Goal: Task Accomplishment & Management: Use online tool/utility

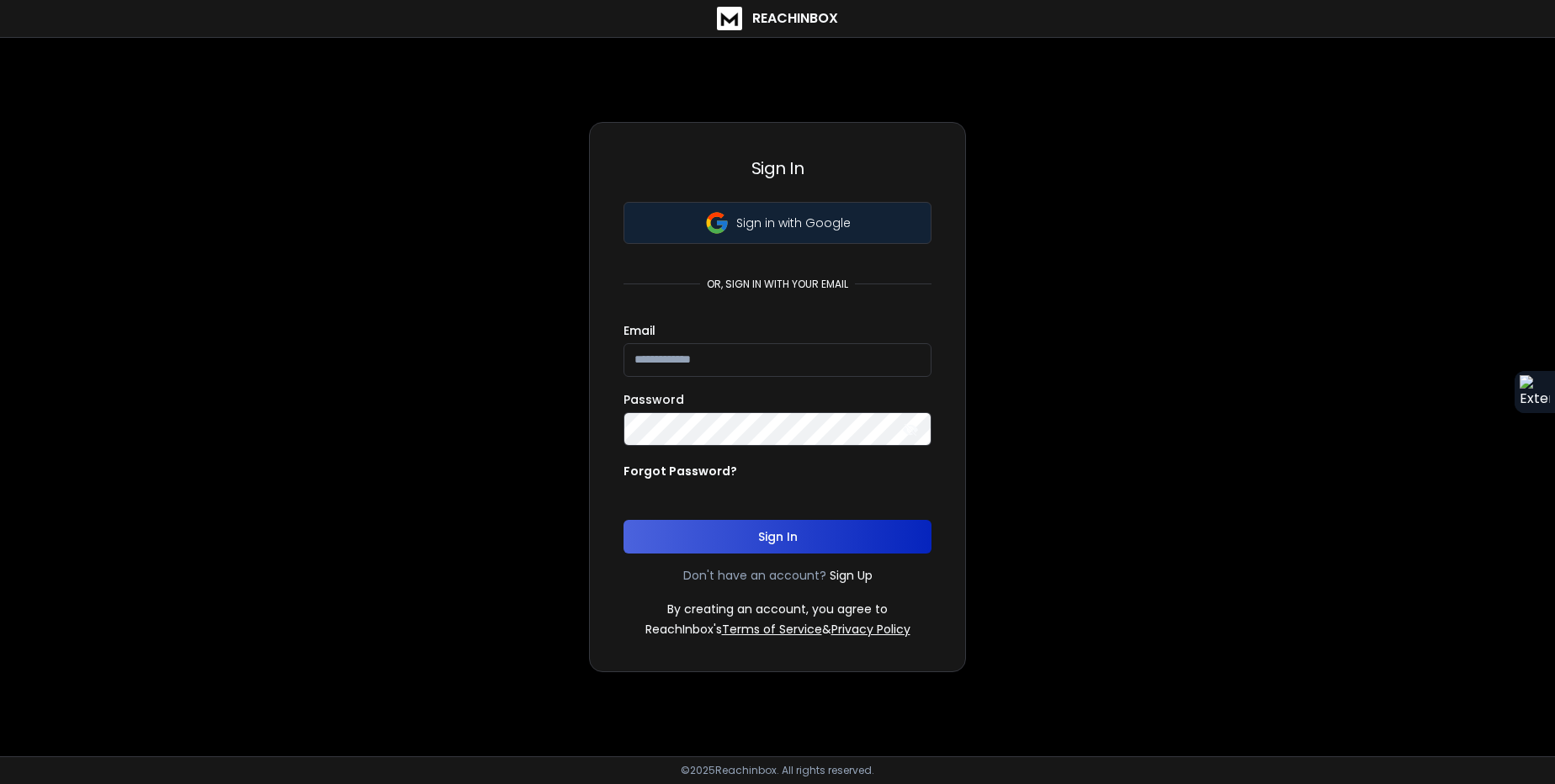
click at [760, 229] on p "Sign in with Google" at bounding box center [794, 223] width 115 height 17
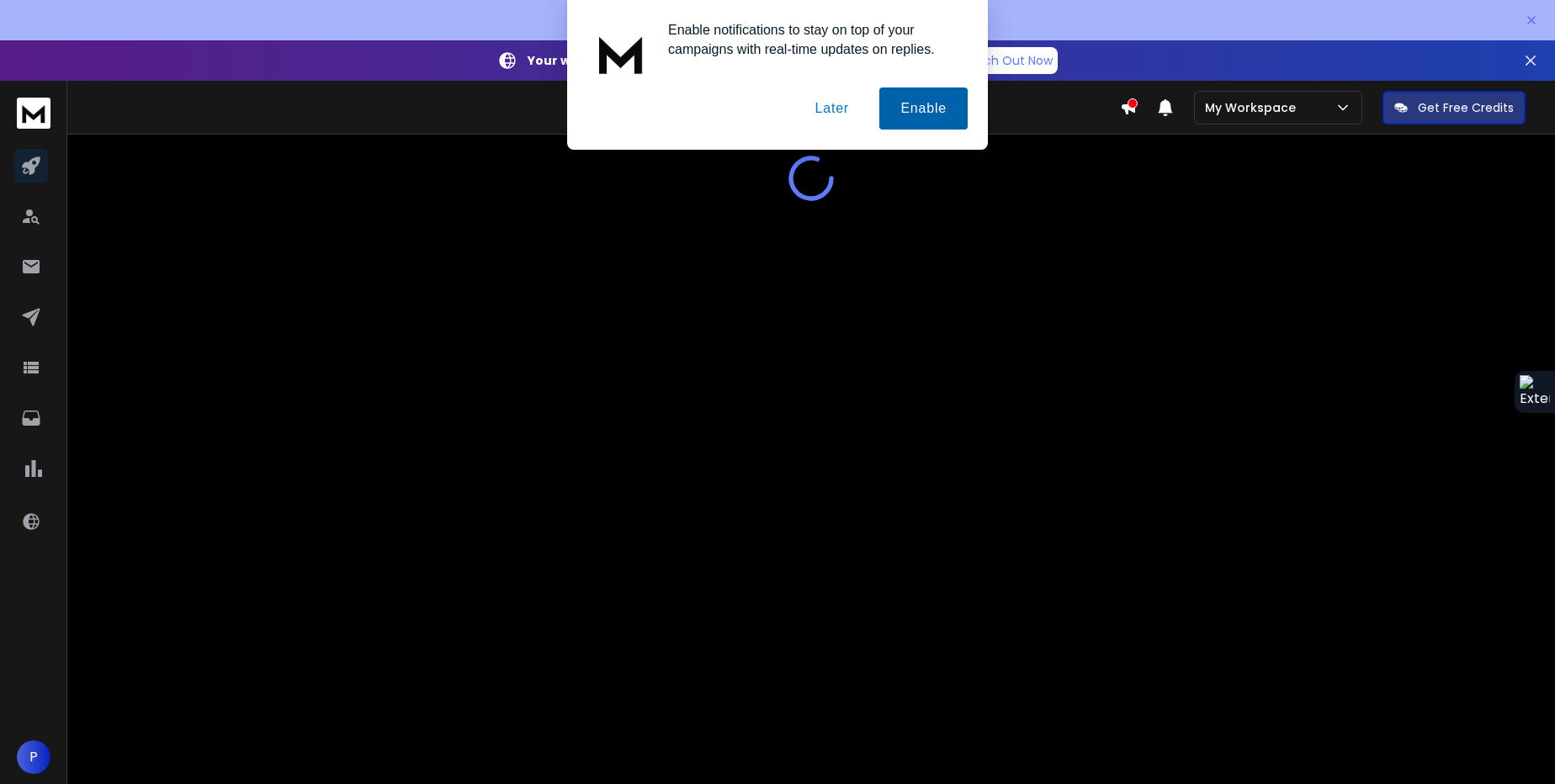
click at [933, 117] on button "Enable" at bounding box center [924, 108] width 88 height 42
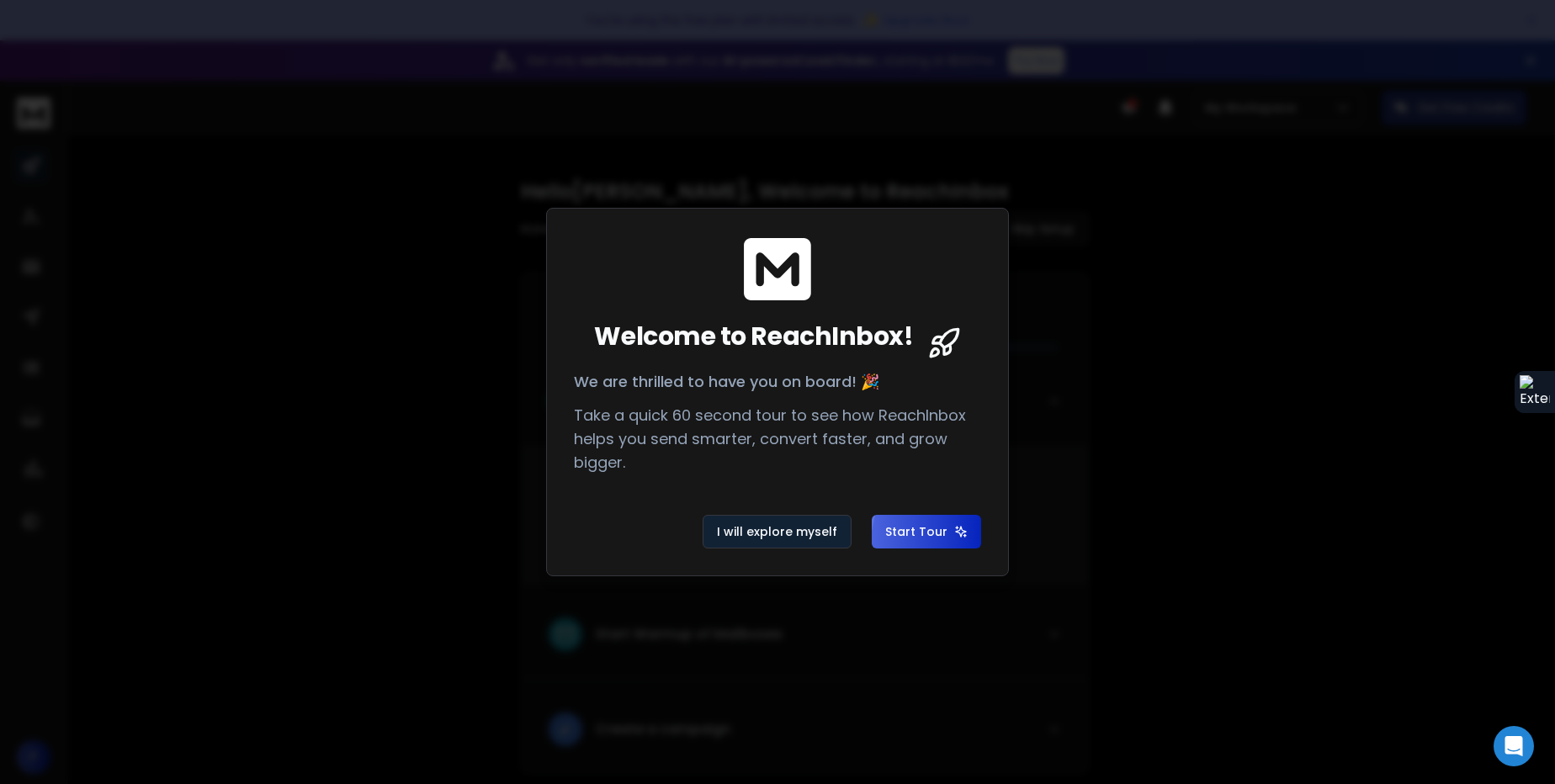
click at [763, 532] on button "I will explore myself" at bounding box center [778, 531] width 149 height 34
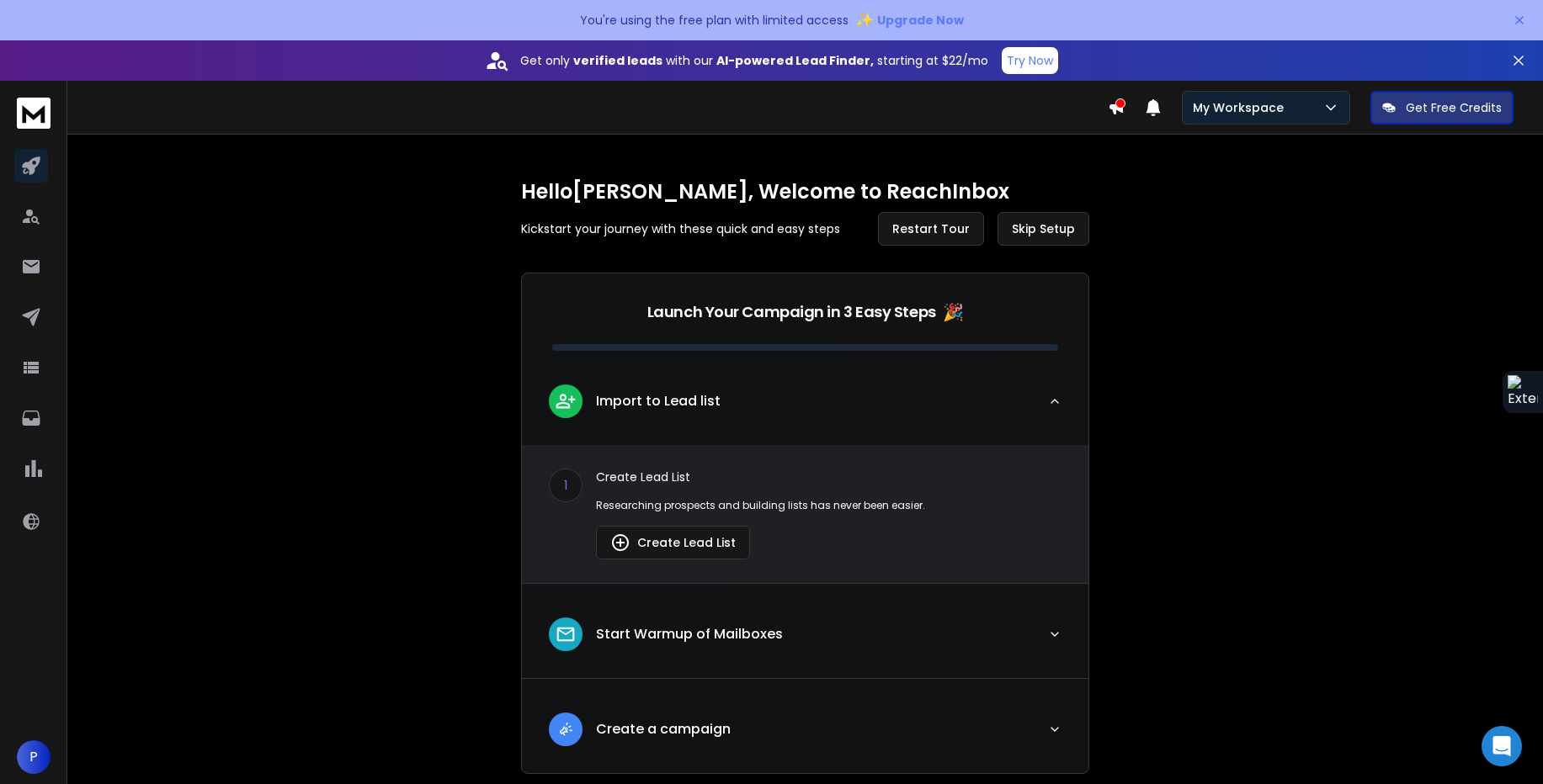
click at [1323, 110] on div "My Workspace" at bounding box center [1266, 108] width 147 height 17
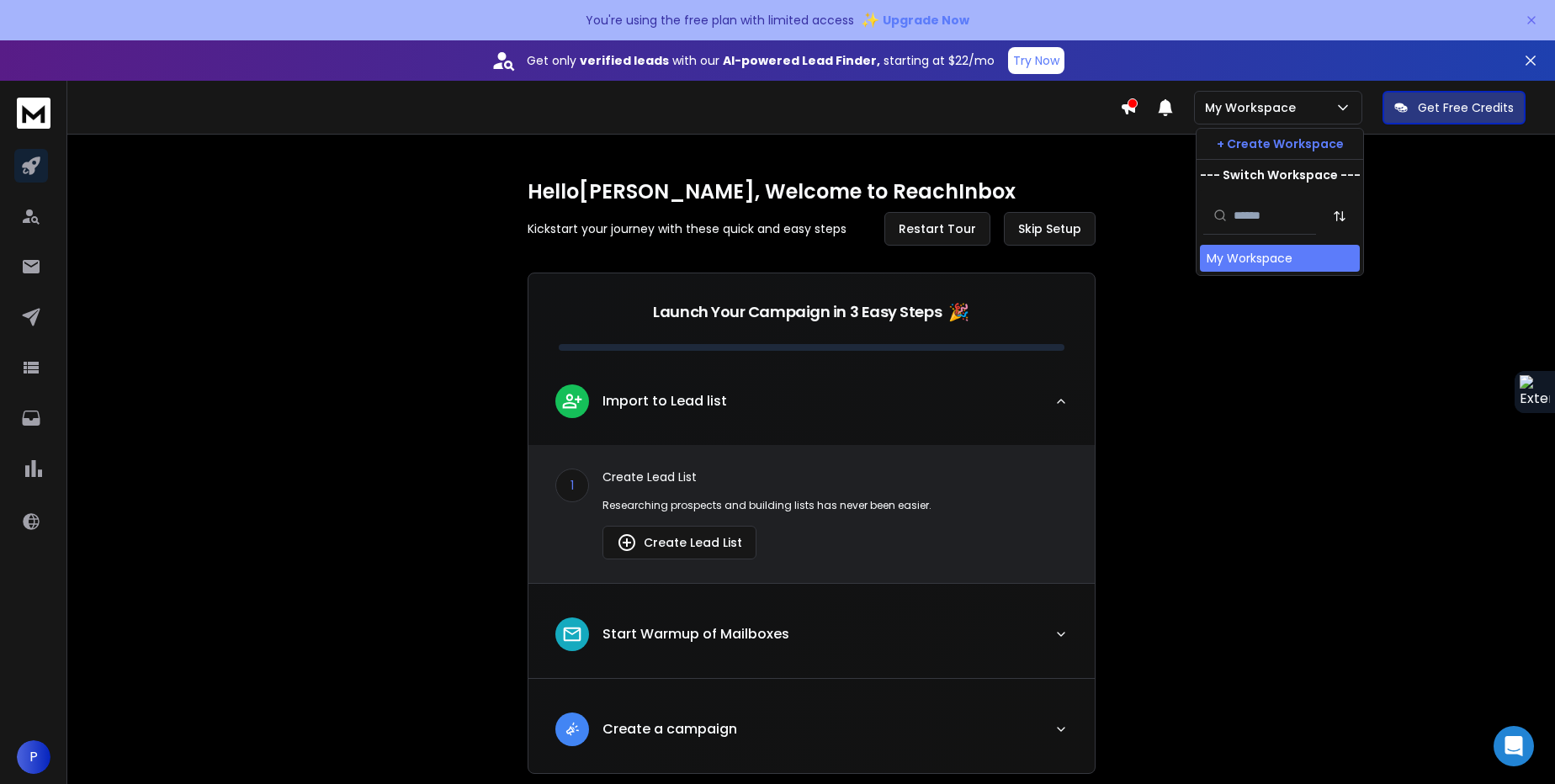
click at [1262, 220] on input "text" at bounding box center [1271, 215] width 73 height 37
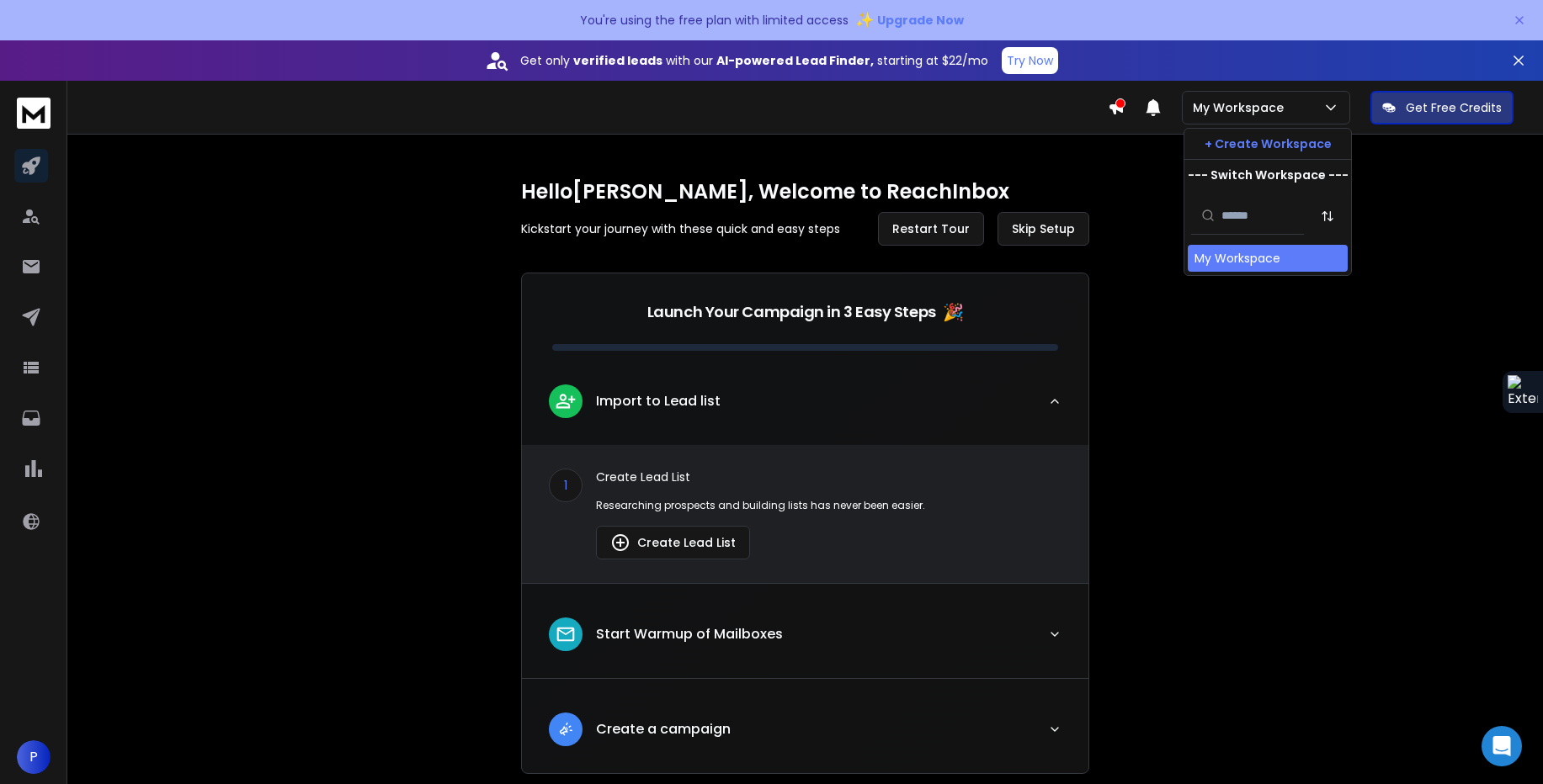
click at [1466, 117] on button "Get Free Credits" at bounding box center [1441, 107] width 143 height 34
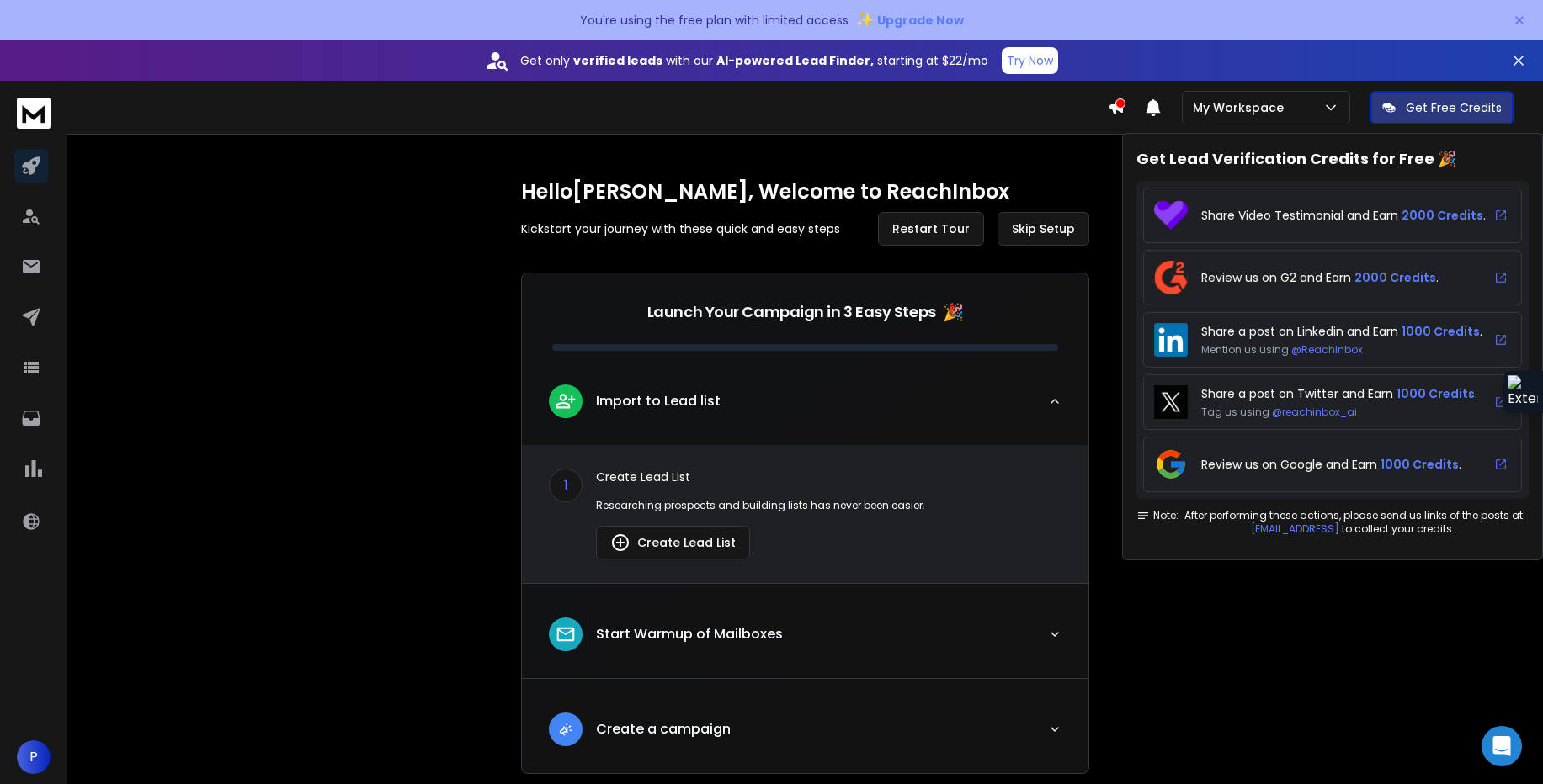
click at [1441, 471] on span "1000 Credits" at bounding box center [1420, 464] width 79 height 17
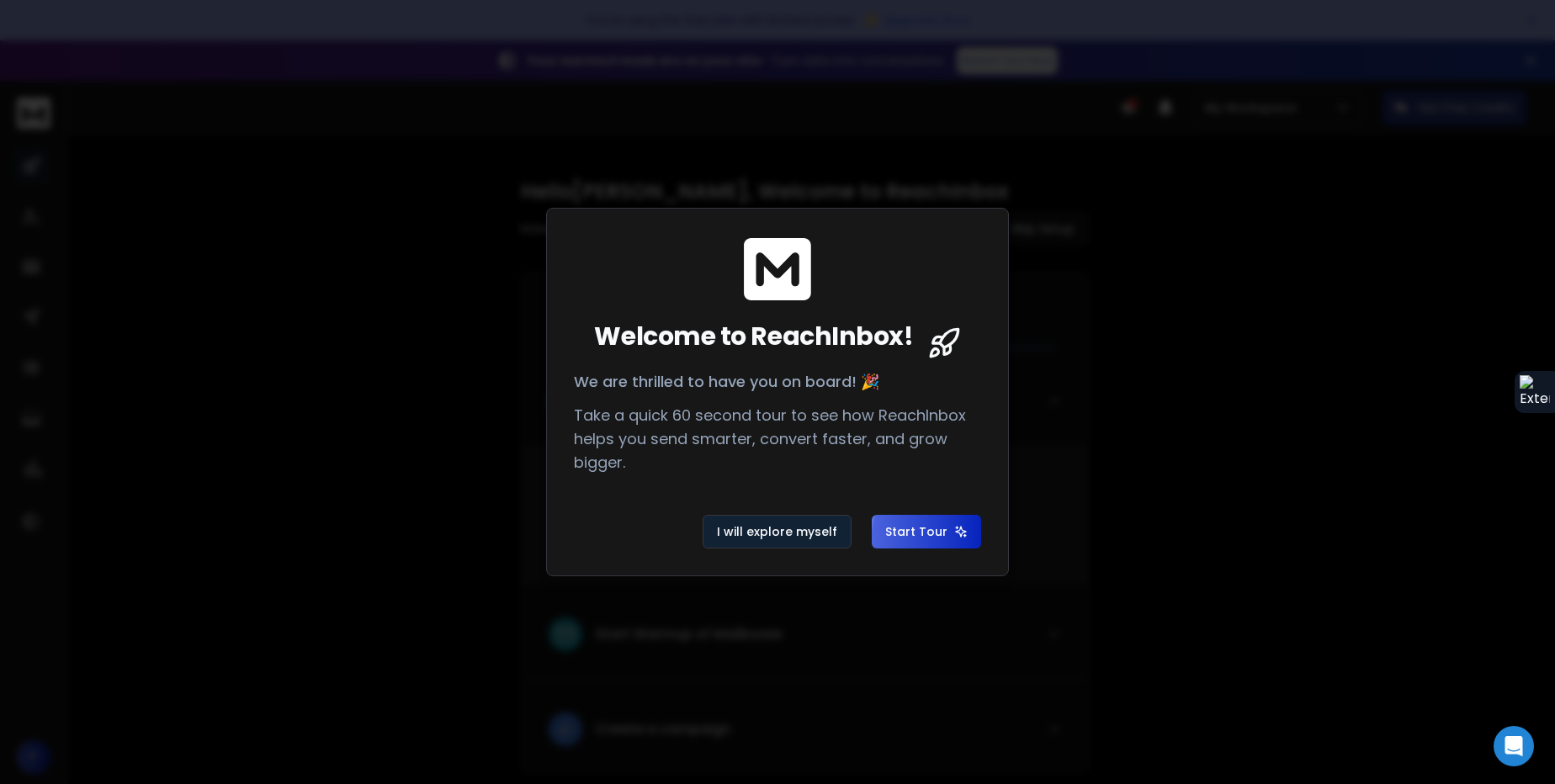
click at [834, 530] on button "I will explore myself" at bounding box center [778, 531] width 149 height 34
click at [792, 529] on button "I will explore myself" at bounding box center [778, 531] width 149 height 34
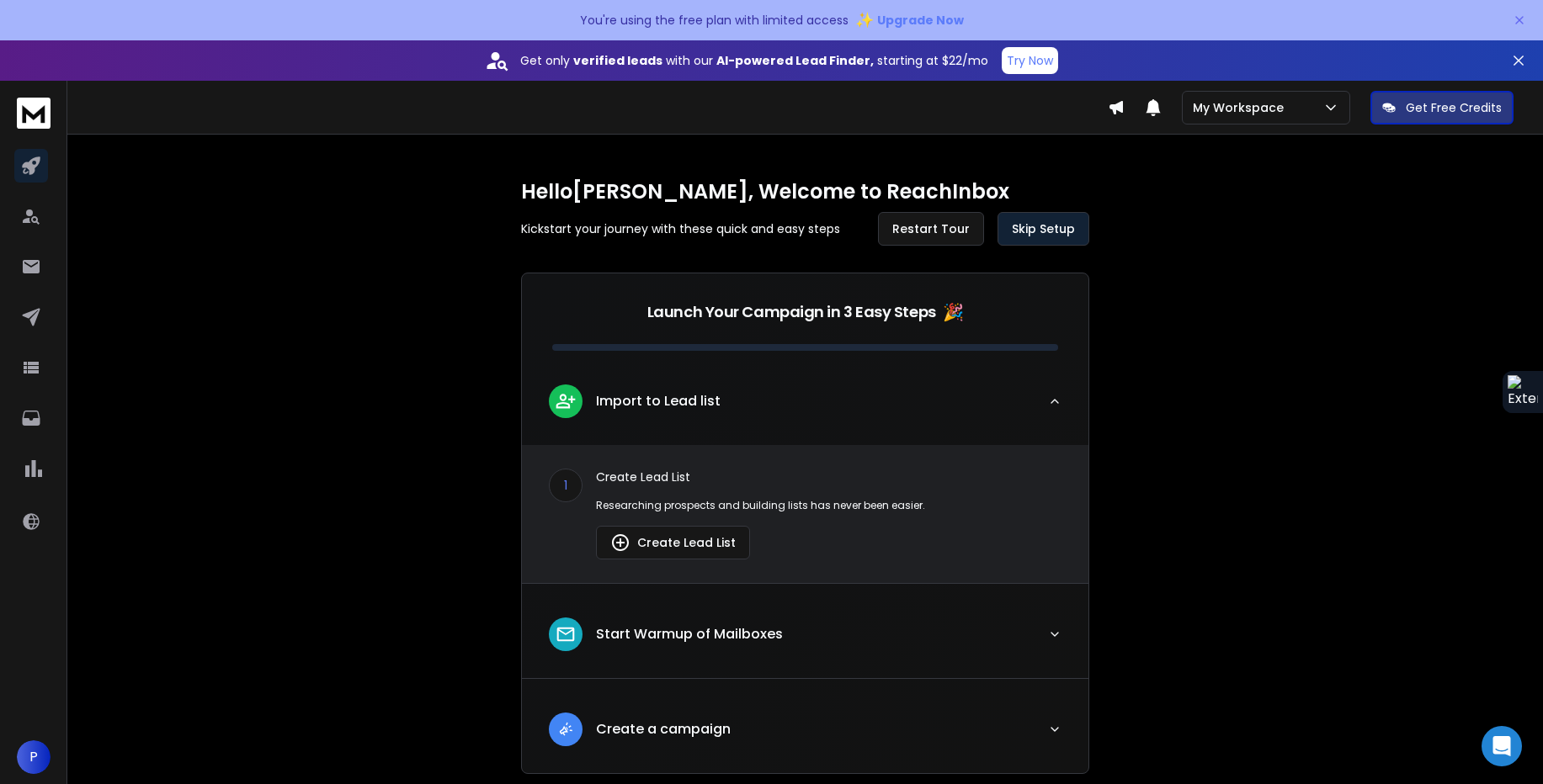
click at [1047, 236] on span "Skip Setup" at bounding box center [1044, 229] width 63 height 17
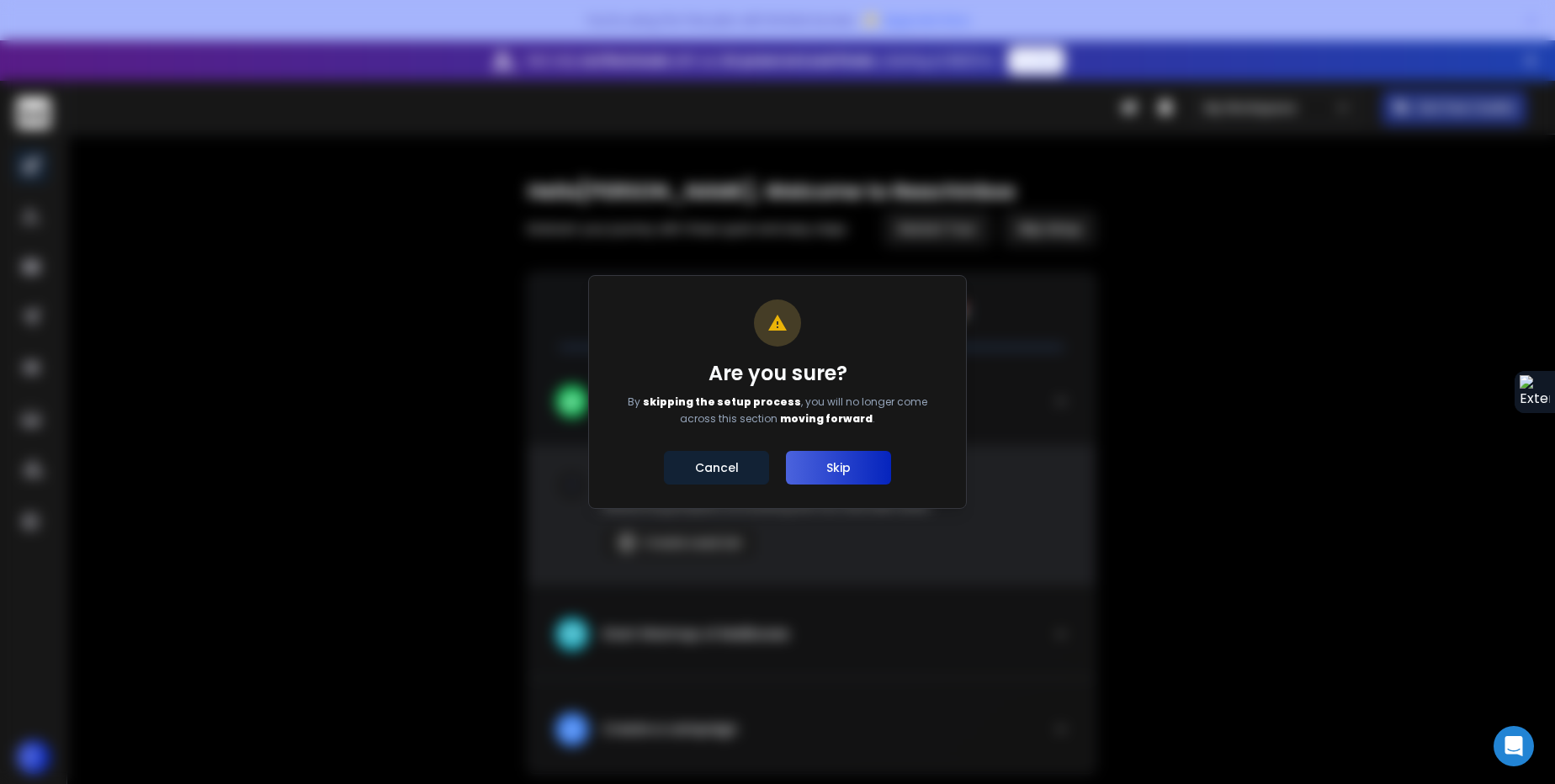
click at [853, 471] on button "Skip" at bounding box center [839, 467] width 105 height 34
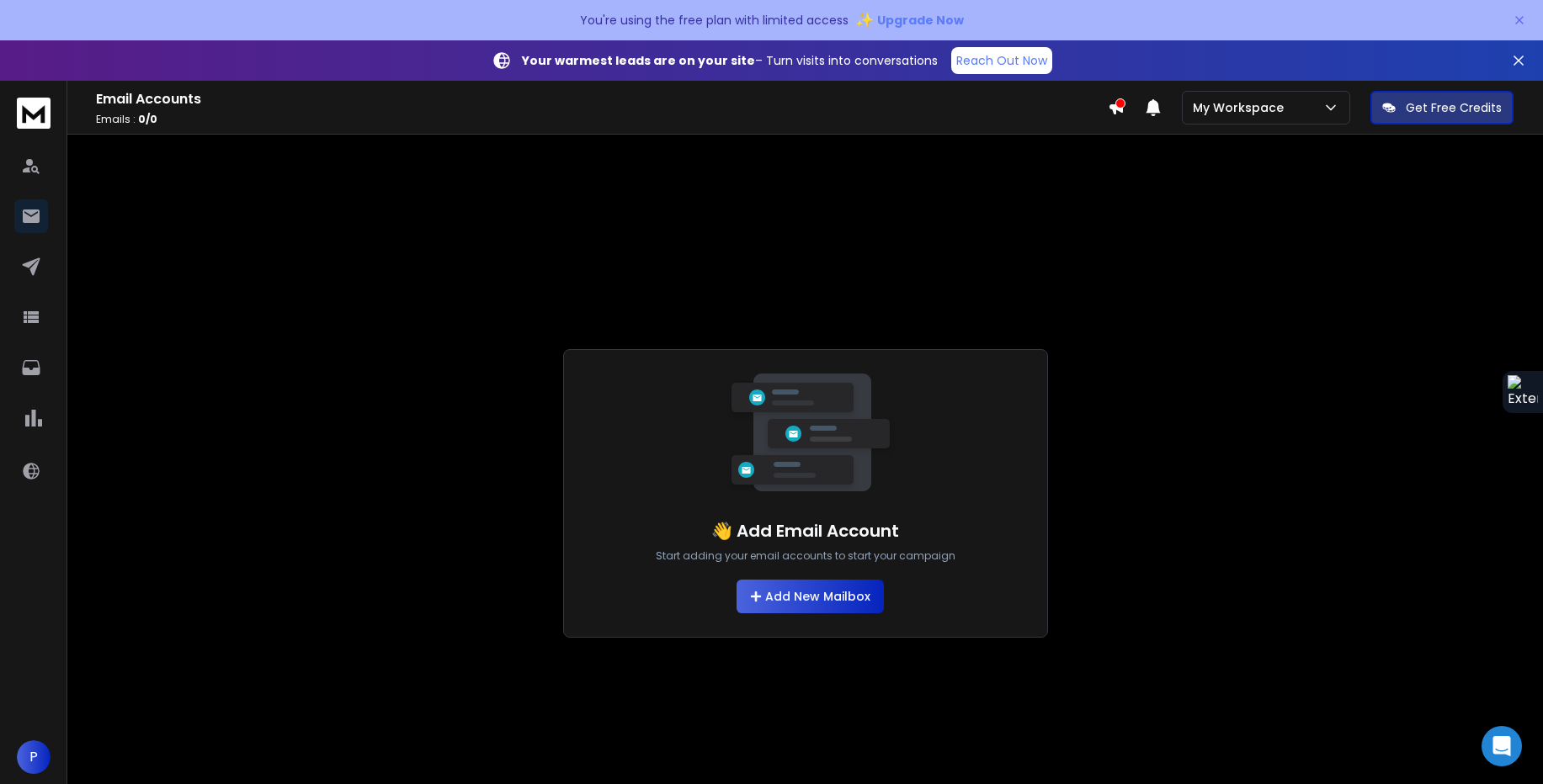
scroll to position [67, 0]
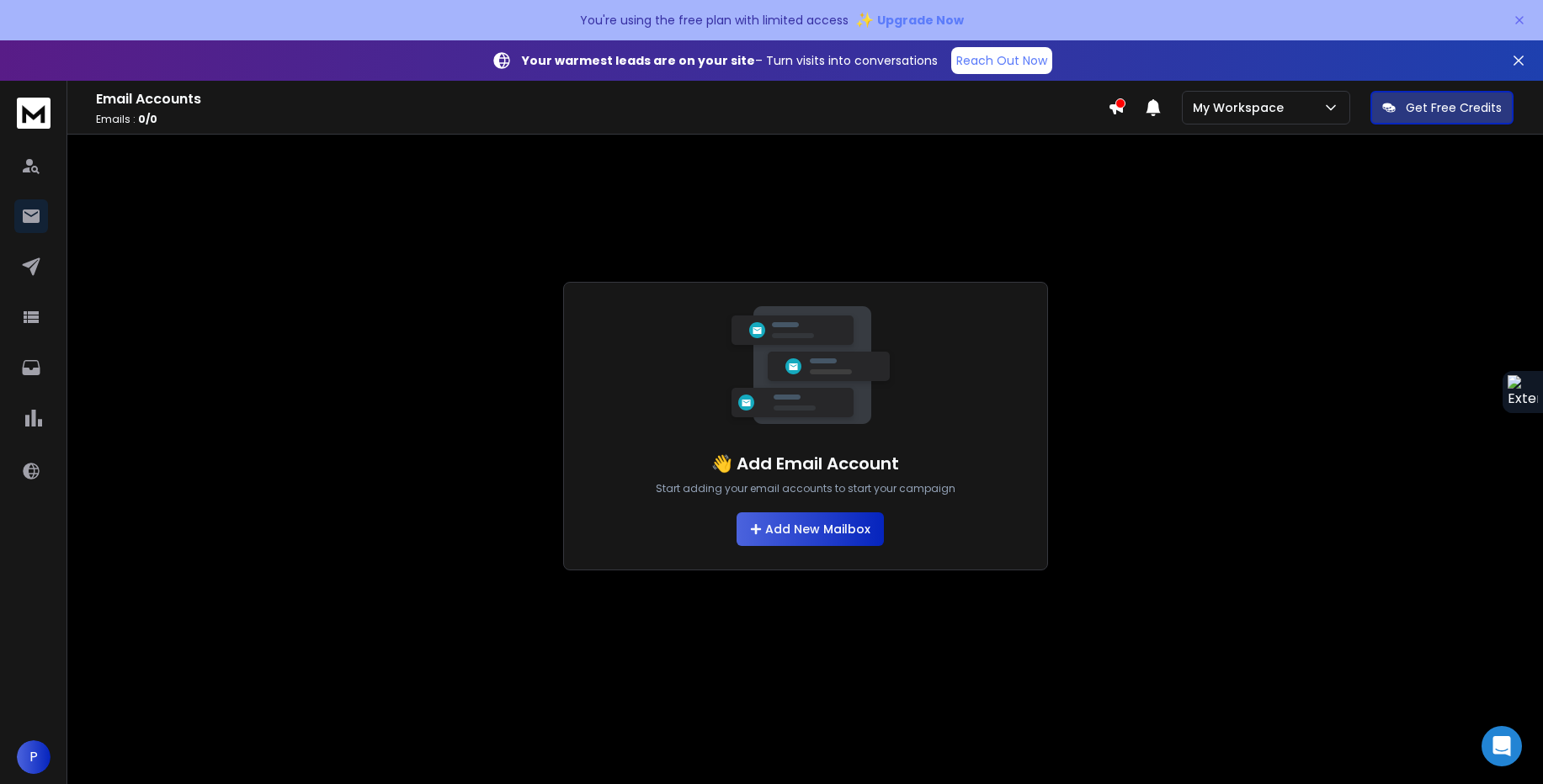
click at [442, 498] on div "👋 Add Email Account Start adding your email accounts to start your campaign Add…" at bounding box center [805, 425] width 1422 height 288
click at [55, 168] on div "Lead Finder" at bounding box center [96, 165] width 88 height 32
click at [66, 167] on div "Lead Finder" at bounding box center [96, 165] width 88 height 32
click at [15, 176] on link at bounding box center [31, 166] width 34 height 34
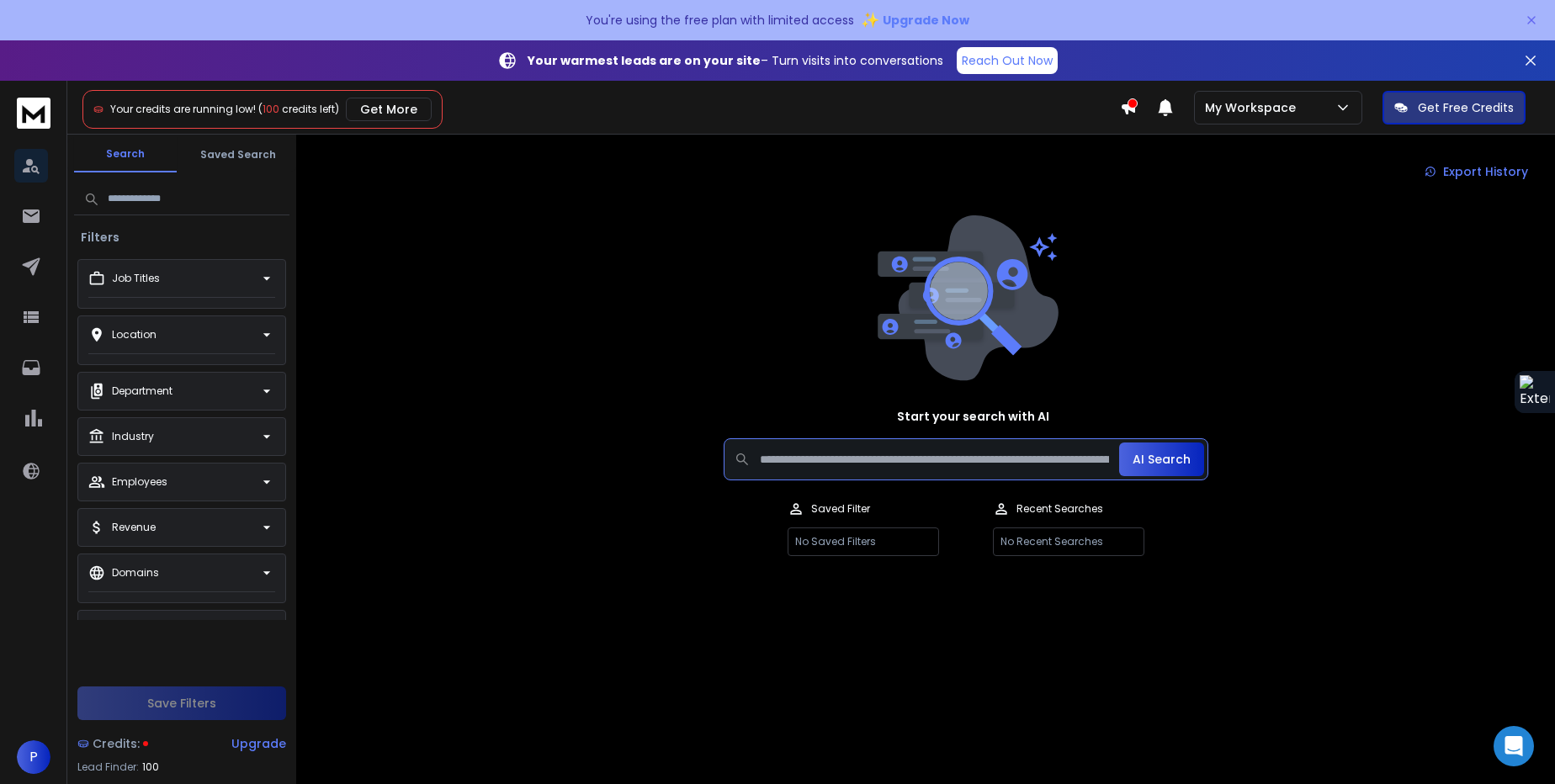
click at [952, 469] on textarea at bounding box center [935, 459] width 349 height 34
paste textarea "**********"
type textarea "**********"
click at [1141, 461] on button "AI Search" at bounding box center [1163, 459] width 85 height 34
click at [160, 191] on input at bounding box center [181, 198] width 215 height 34
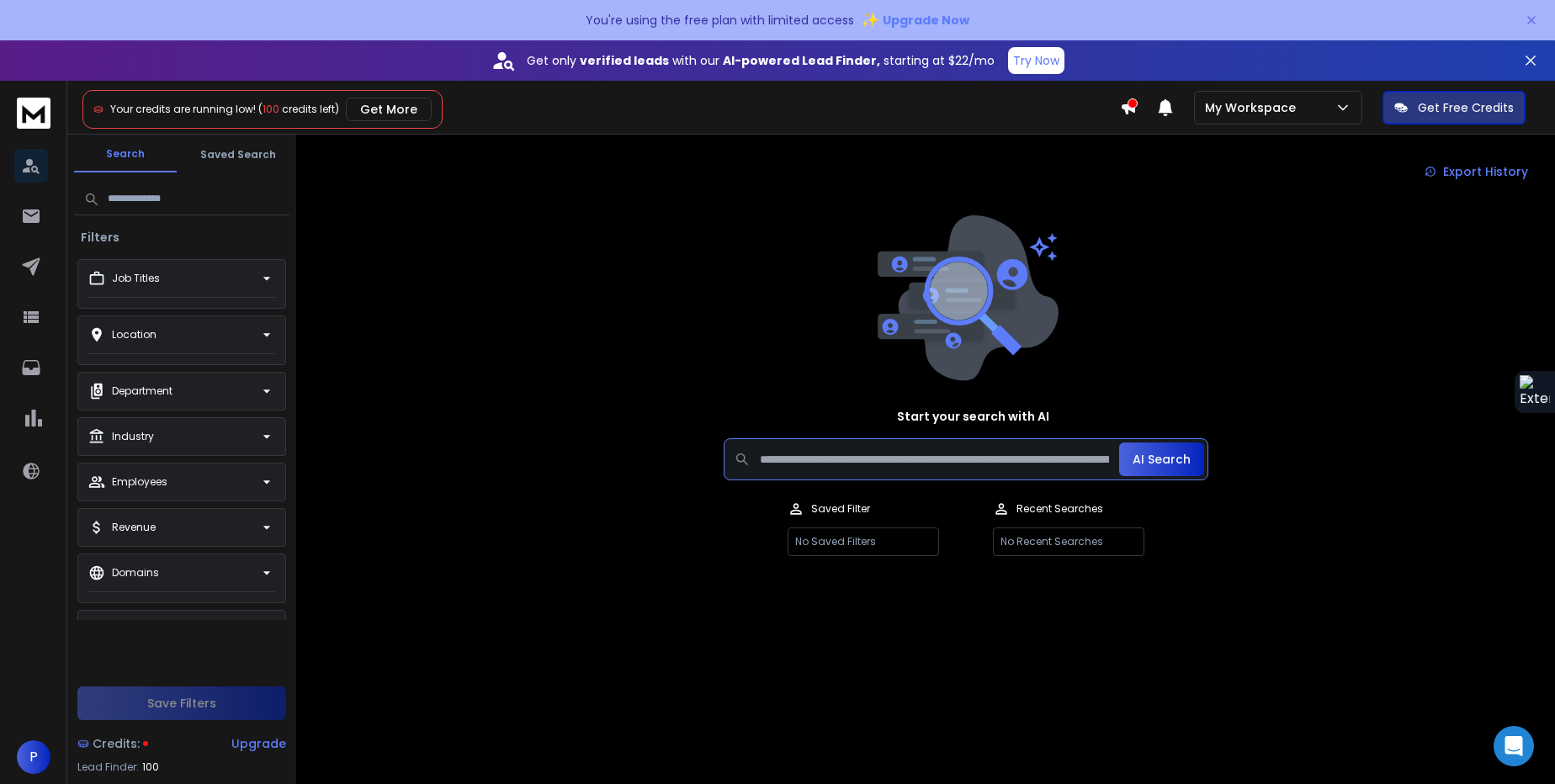
paste input "**********"
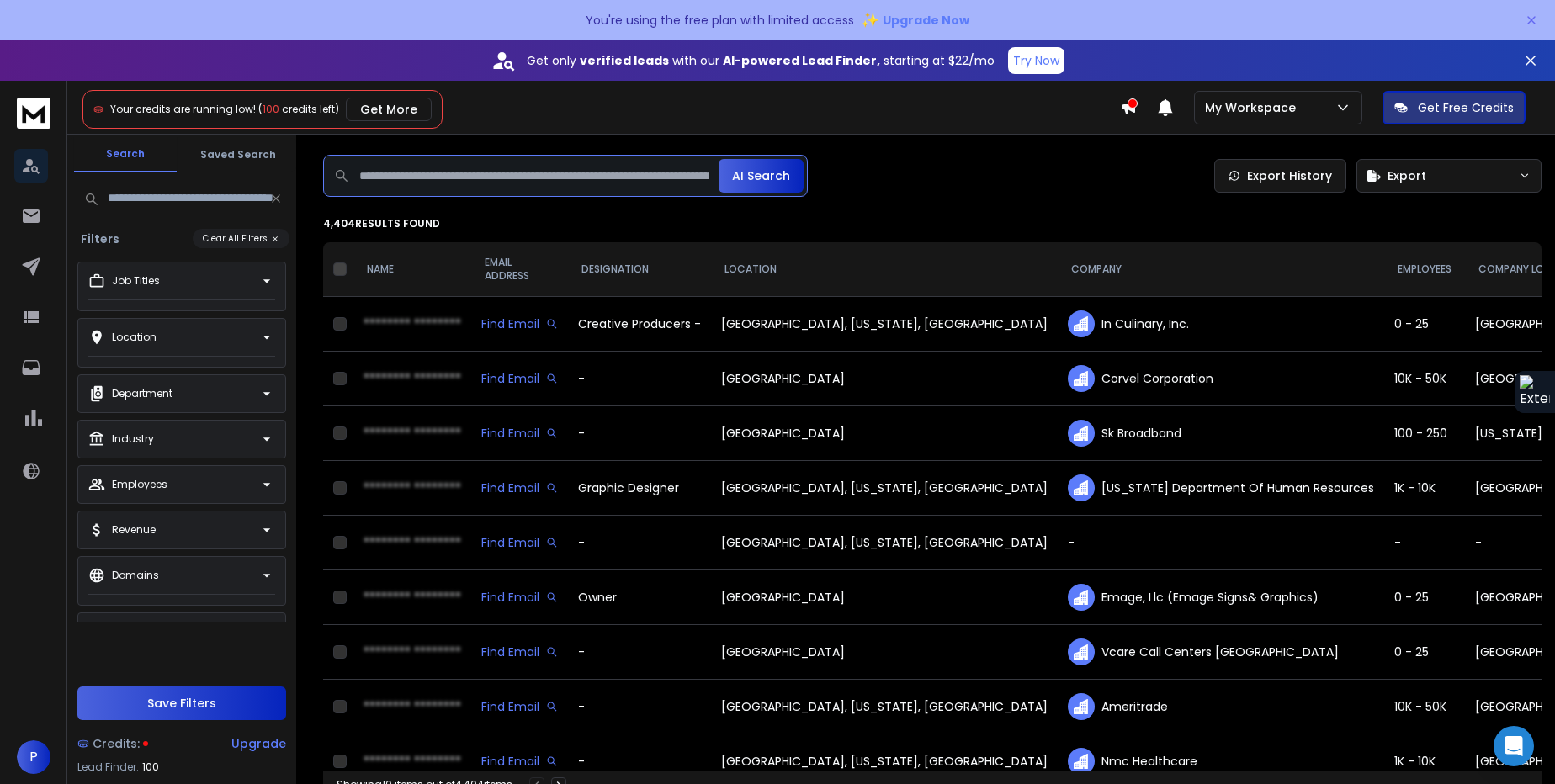
click at [233, 706] on button "Save Filters" at bounding box center [182, 703] width 209 height 34
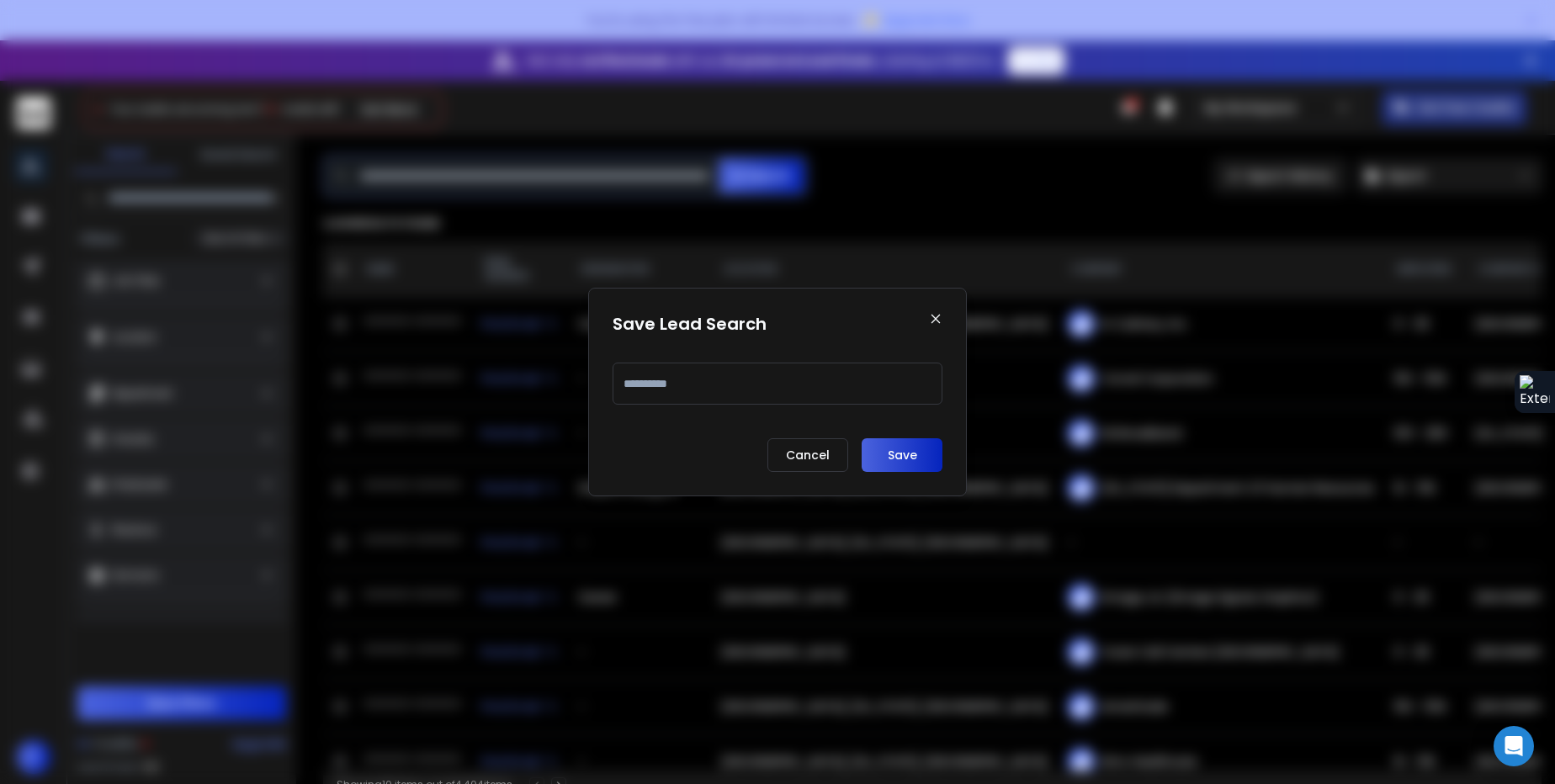
click at [941, 319] on icon at bounding box center [935, 319] width 13 height 13
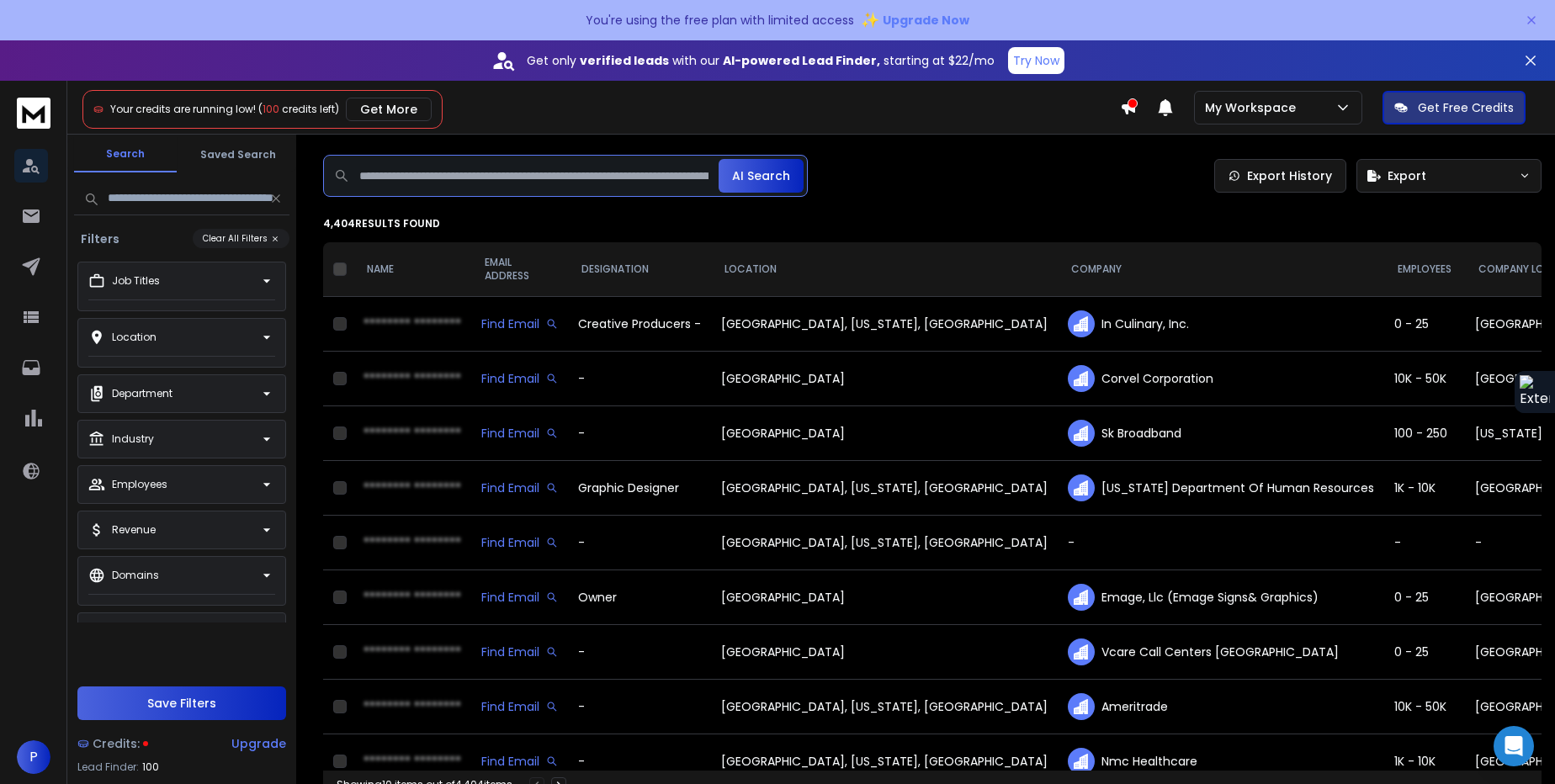
click at [210, 197] on input "**********" at bounding box center [181, 198] width 215 height 34
paste input
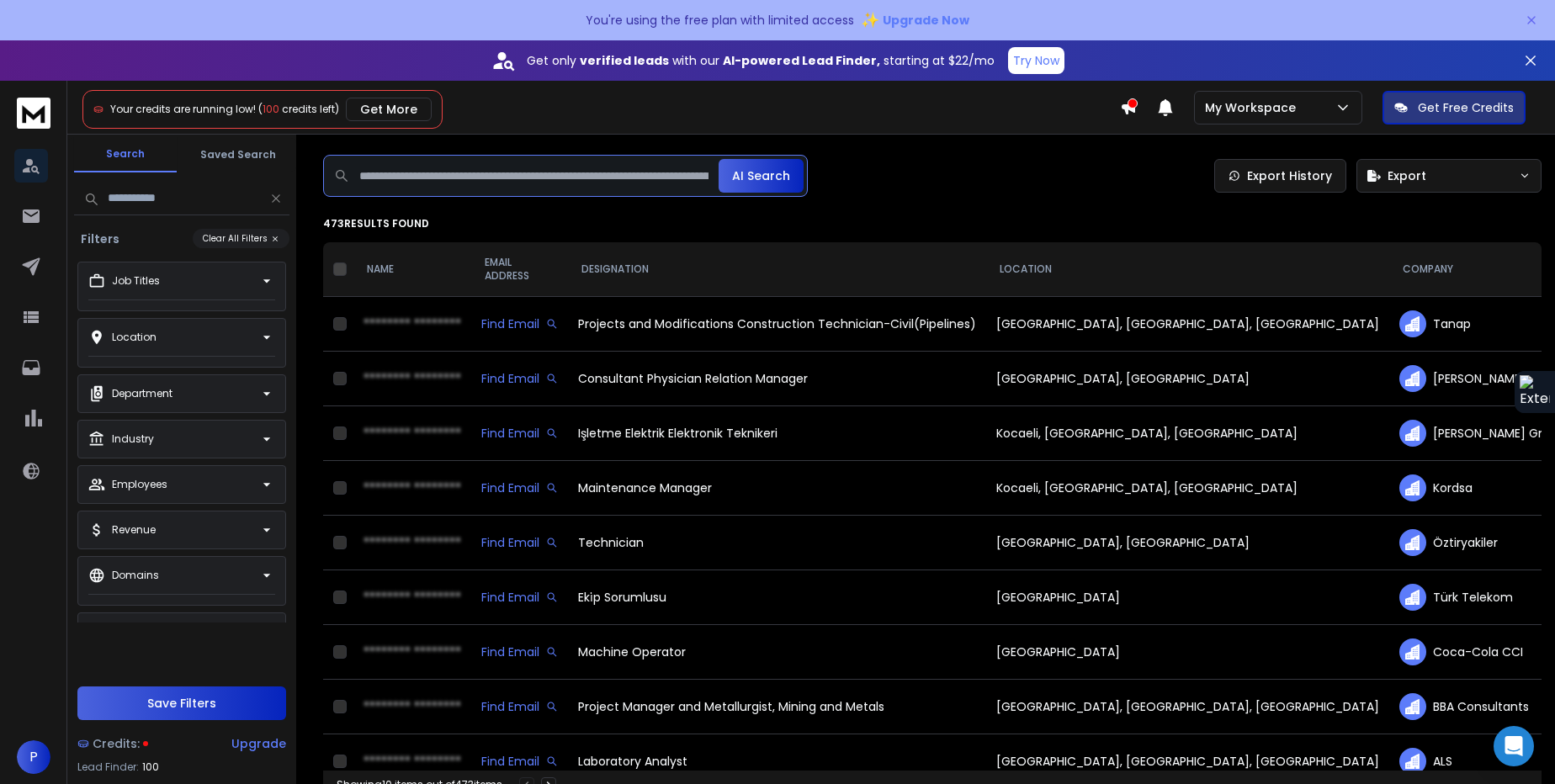
type input "**********"
click at [109, 326] on div "Location" at bounding box center [182, 343] width 209 height 50
click at [192, 333] on div "Location" at bounding box center [181, 338] width 187 height 17
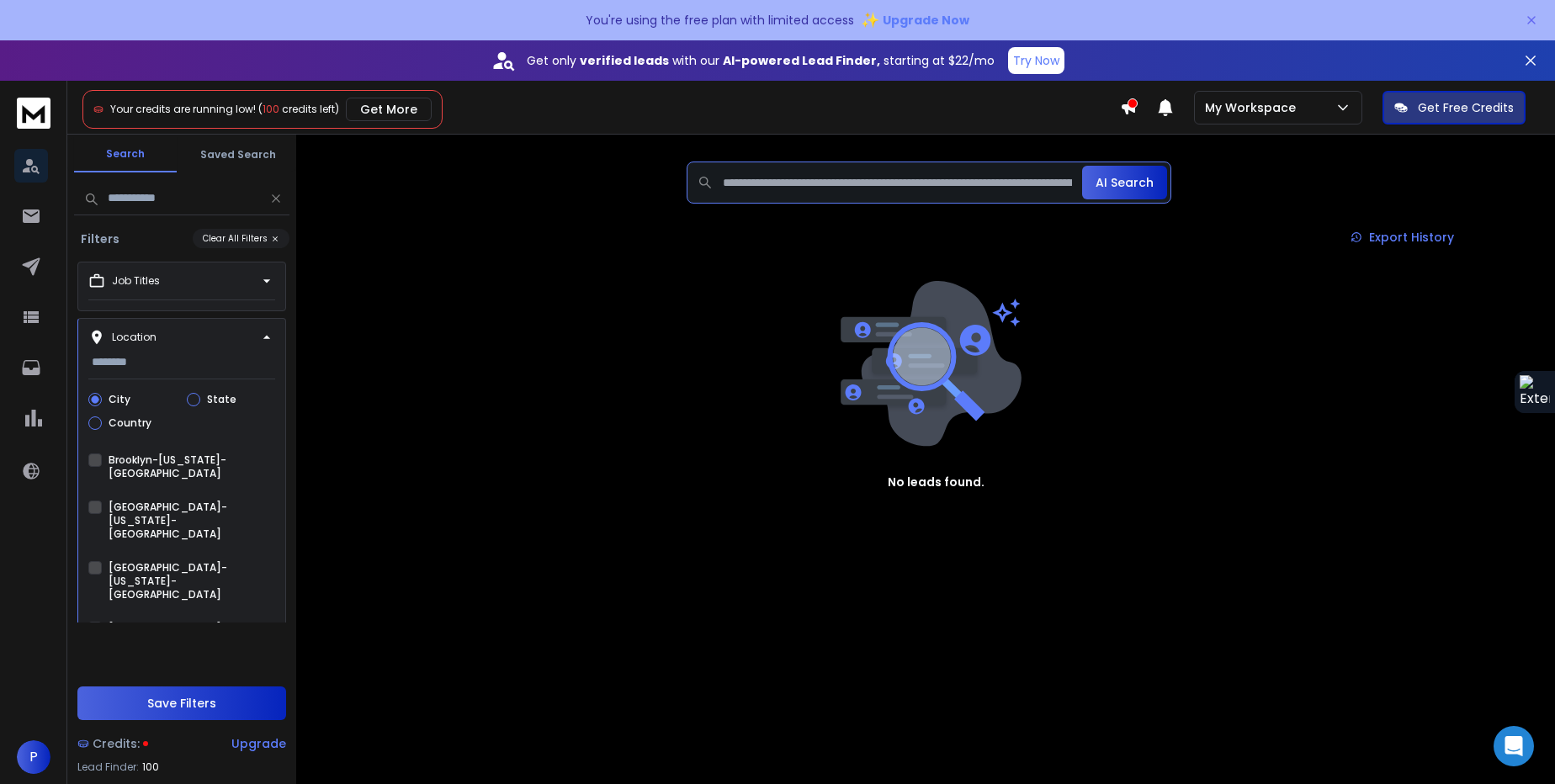
type input "********"
click at [169, 698] on button "Save Filters" at bounding box center [182, 703] width 209 height 34
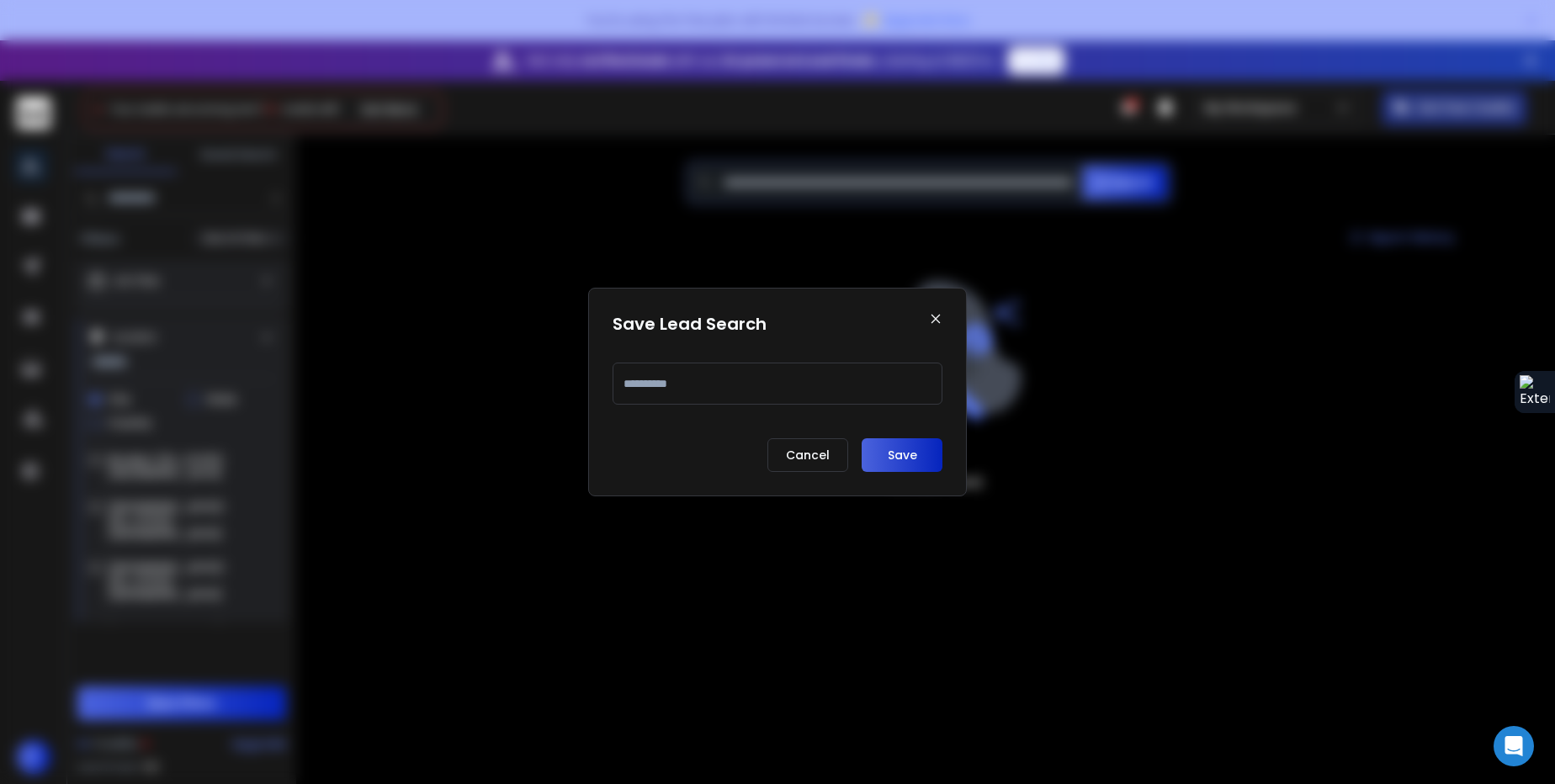
click at [816, 392] on input at bounding box center [778, 384] width 330 height 42
click at [902, 458] on button "Save" at bounding box center [902, 455] width 80 height 34
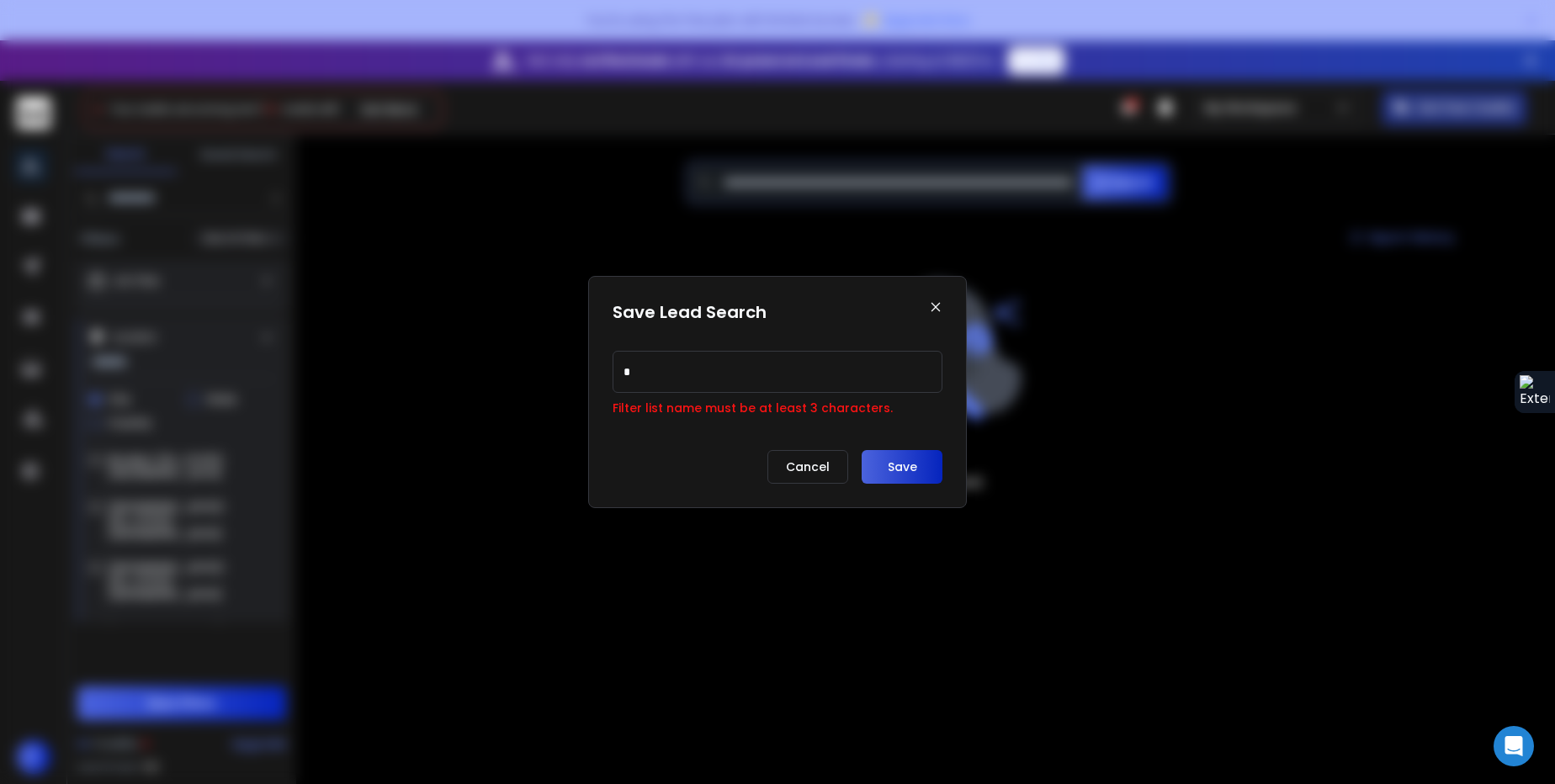
click at [747, 378] on input "*" at bounding box center [778, 372] width 330 height 42
click at [746, 377] on input "*" at bounding box center [778, 372] width 330 height 42
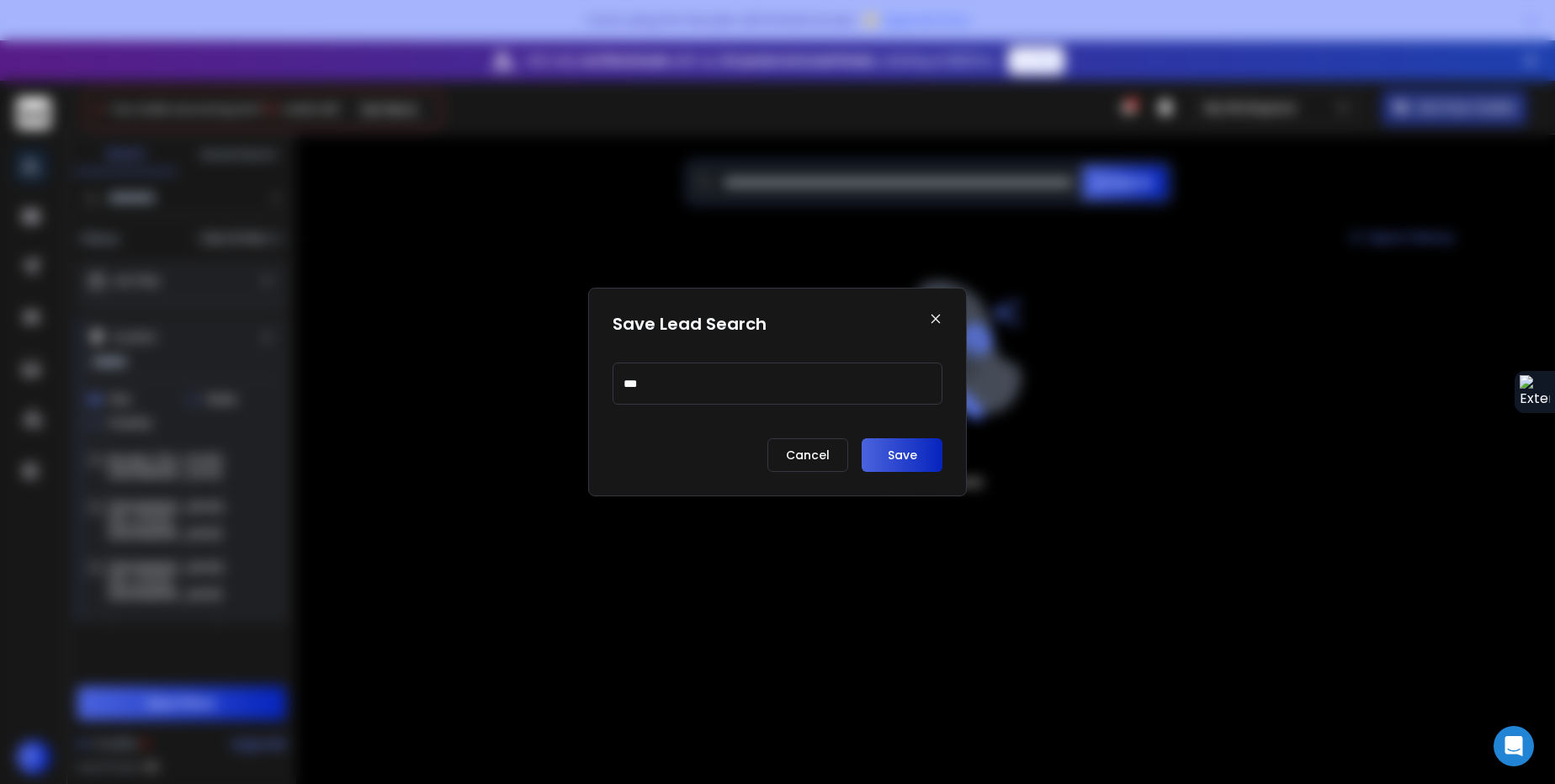
type input "***"
click at [915, 458] on button "Save" at bounding box center [902, 455] width 80 height 34
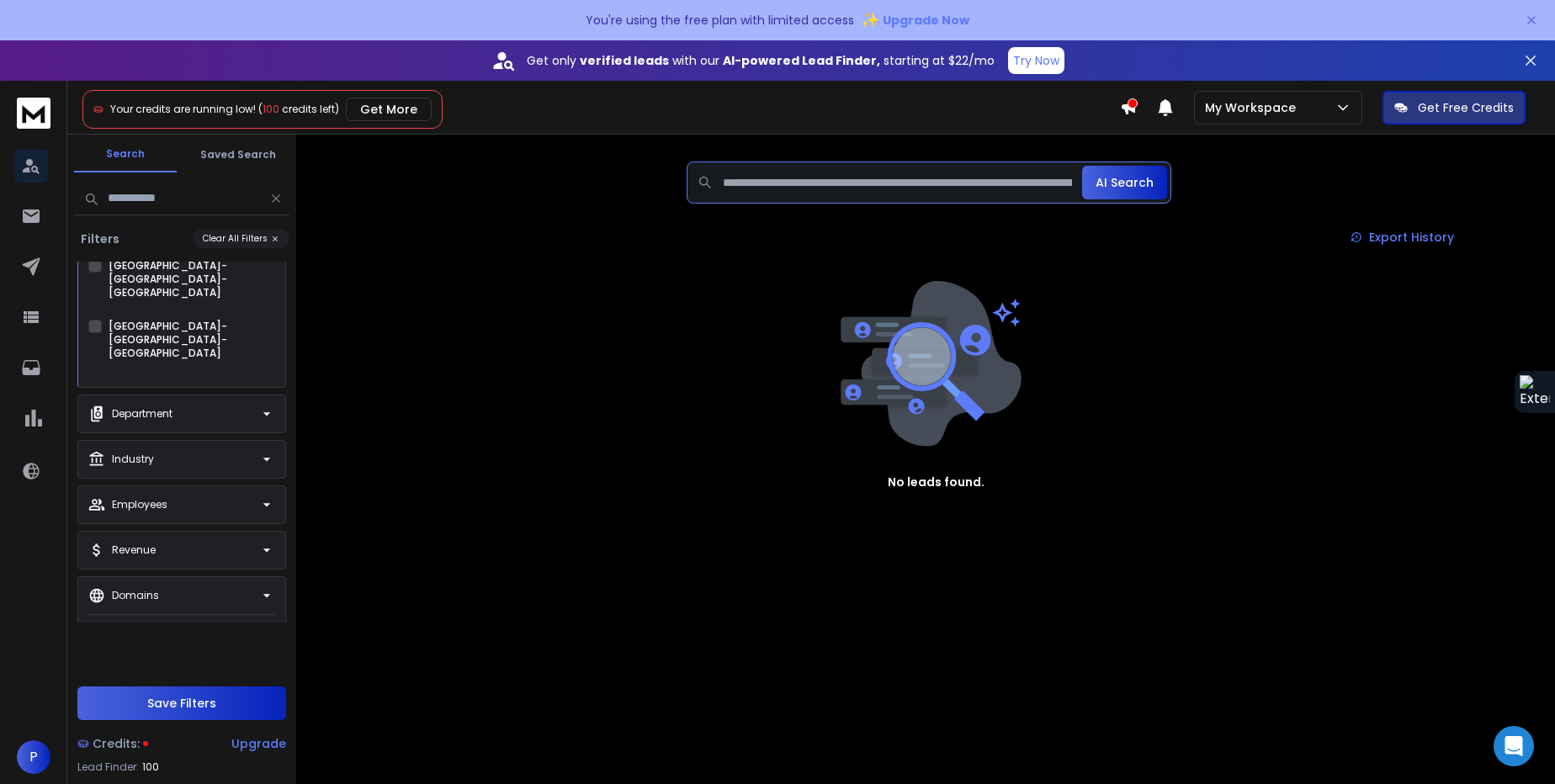
scroll to position [59, 0]
